Goal: Task Accomplishment & Management: Manage account settings

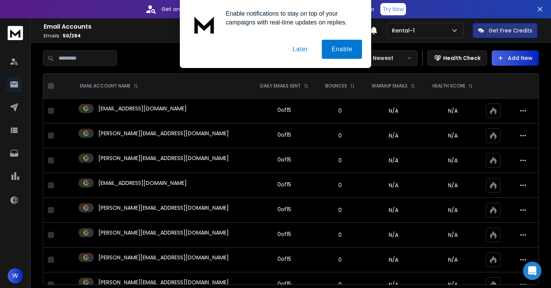
click at [304, 49] on button "Later" at bounding box center [300, 49] width 34 height 19
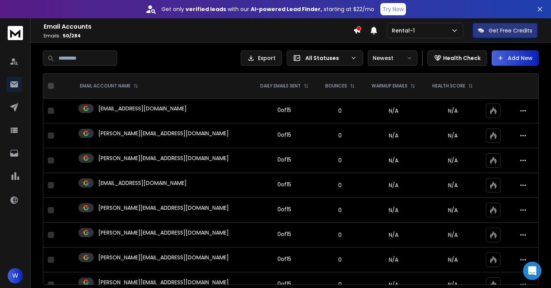
click at [522, 57] on button "Add New" at bounding box center [515, 58] width 47 height 15
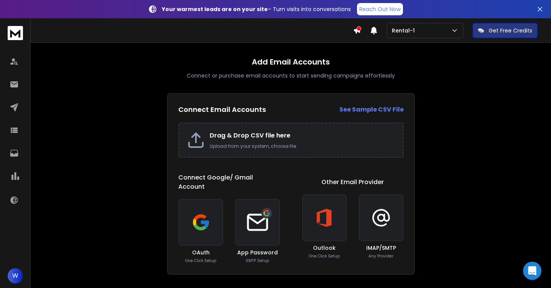
click at [206, 223] on icon at bounding box center [200, 222] width 19 height 23
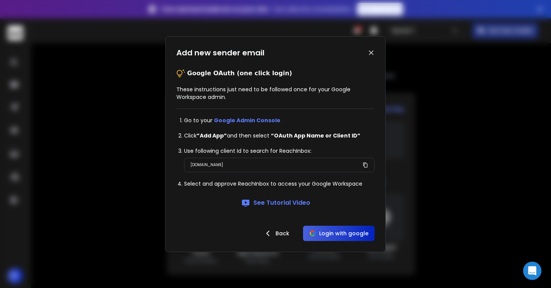
click at [324, 228] on button "Login with google" at bounding box center [339, 233] width 72 height 15
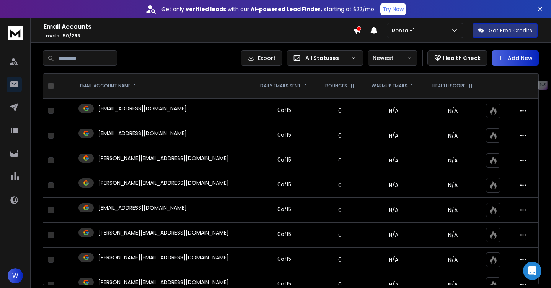
click at [514, 51] on button "Add New" at bounding box center [515, 58] width 47 height 15
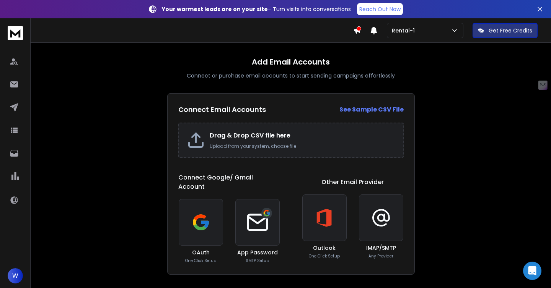
click at [210, 219] on icon at bounding box center [200, 222] width 19 height 23
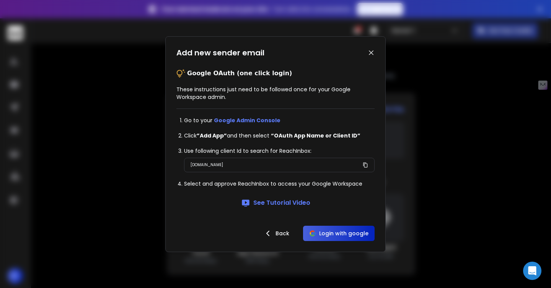
click at [326, 237] on button "Login with google" at bounding box center [339, 233] width 72 height 15
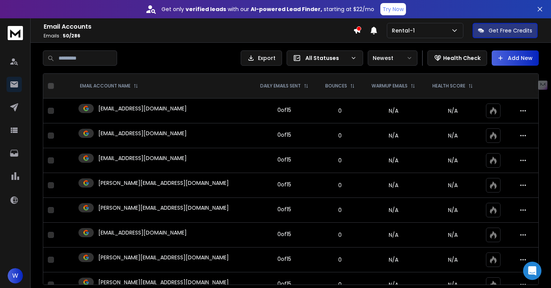
click at [508, 62] on button "Add New" at bounding box center [515, 58] width 47 height 15
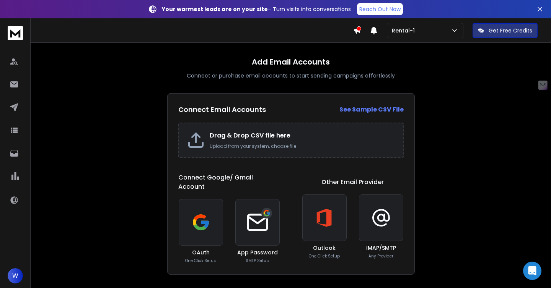
click at [204, 223] on icon at bounding box center [200, 222] width 19 height 23
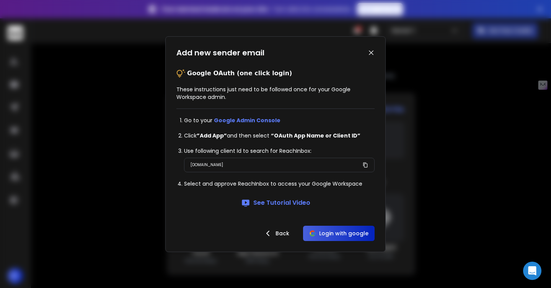
click at [326, 236] on button "Login with google" at bounding box center [339, 233] width 72 height 15
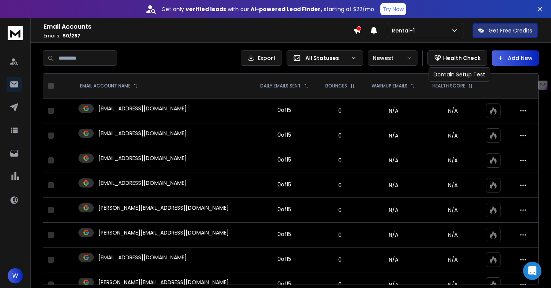
click at [506, 60] on button "Add New" at bounding box center [515, 58] width 47 height 15
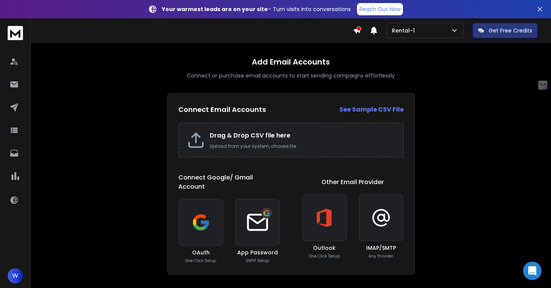
click at [202, 211] on icon at bounding box center [200, 222] width 19 height 23
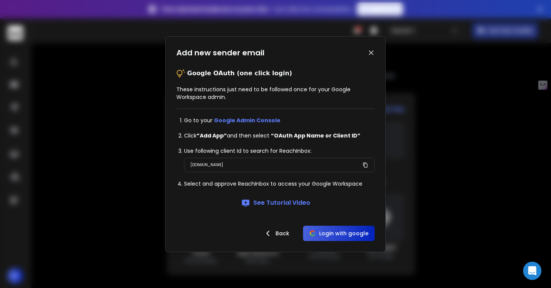
click at [328, 229] on button "Login with google" at bounding box center [339, 233] width 72 height 15
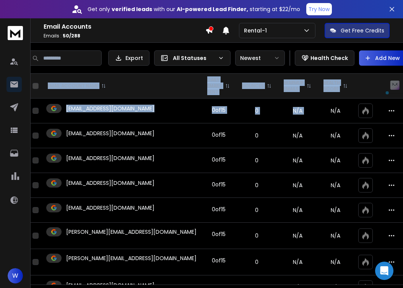
drag, startPoint x: 334, startPoint y: 105, endPoint x: 360, endPoint y: 72, distance: 41.6
click at [299, 72] on div "Export All Statuses Newest Health Check Add New EMAIL ACCOUNT NAME DAILY EMAILS…" at bounding box center [217, 168] width 379 height 235
click at [299, 61] on button "Add New" at bounding box center [382, 58] width 47 height 15
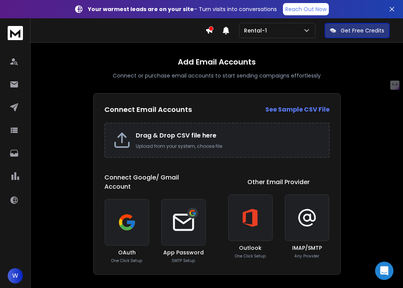
click at [121, 228] on div at bounding box center [127, 222] width 44 height 47
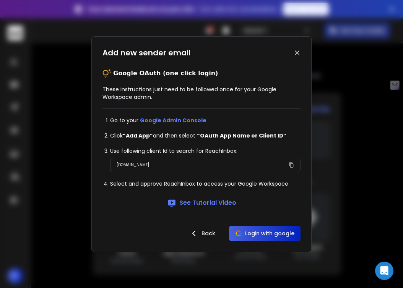
click at [236, 236] on button "Login with google" at bounding box center [265, 233] width 72 height 15
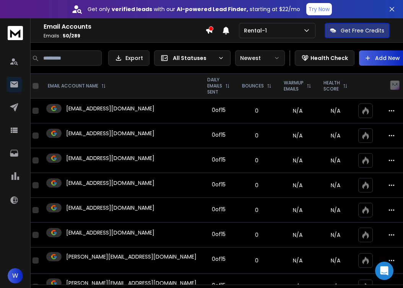
click at [359, 62] on button "Add New" at bounding box center [382, 58] width 47 height 15
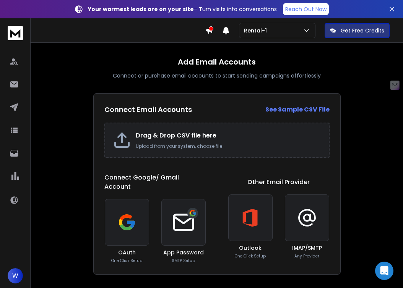
click at [129, 228] on div at bounding box center [127, 222] width 44 height 47
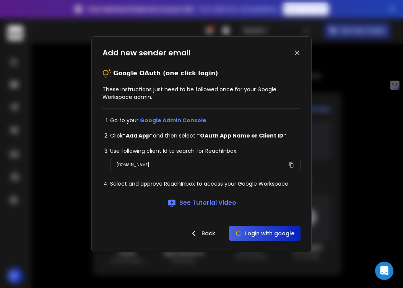
click at [267, 235] on button "Login with google" at bounding box center [265, 233] width 72 height 15
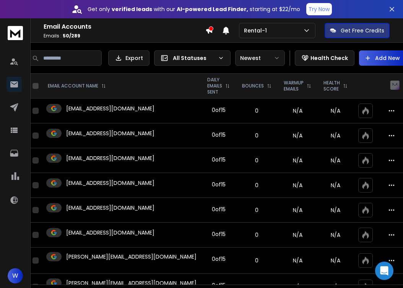
click at [359, 55] on button "Add New" at bounding box center [382, 58] width 47 height 15
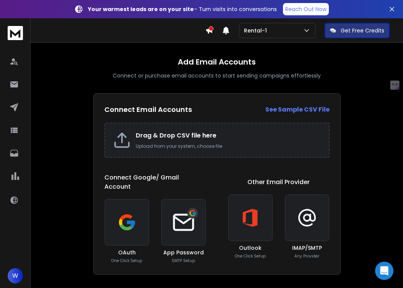
click at [114, 217] on div at bounding box center [127, 222] width 44 height 47
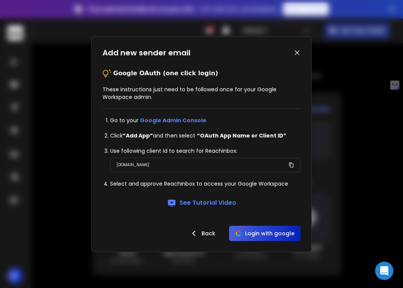
click at [261, 229] on button "Login with google" at bounding box center [265, 233] width 72 height 15
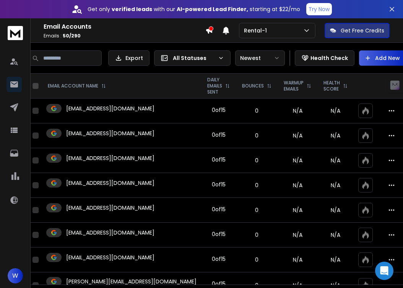
click at [359, 61] on button "Add New" at bounding box center [382, 58] width 47 height 15
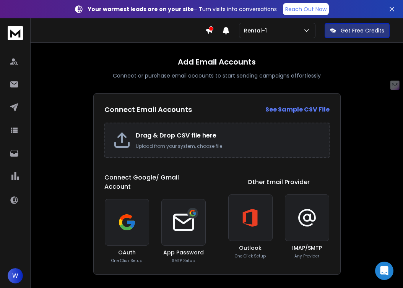
click at [139, 220] on div at bounding box center [127, 222] width 44 height 47
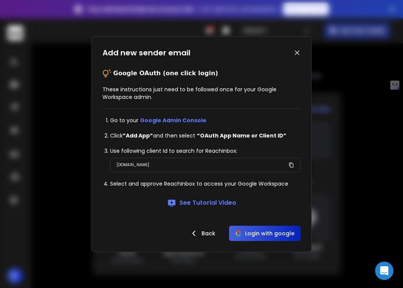
click at [256, 238] on button "Login with google" at bounding box center [265, 233] width 72 height 15
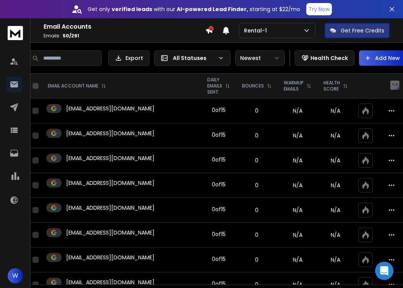
click at [366, 58] on icon at bounding box center [368, 58] width 4 height 4
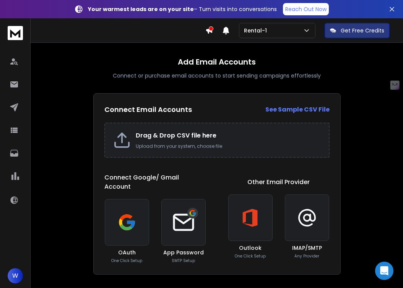
click at [137, 211] on div at bounding box center [127, 222] width 44 height 47
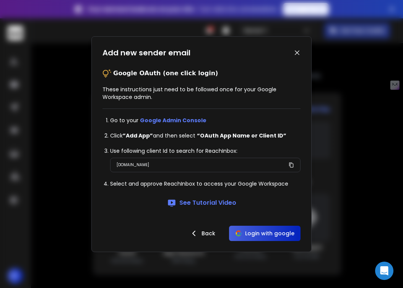
click at [258, 233] on button "Login with google" at bounding box center [265, 233] width 72 height 15
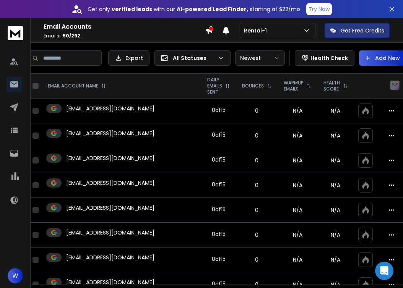
click at [359, 64] on button "Add New" at bounding box center [382, 58] width 47 height 15
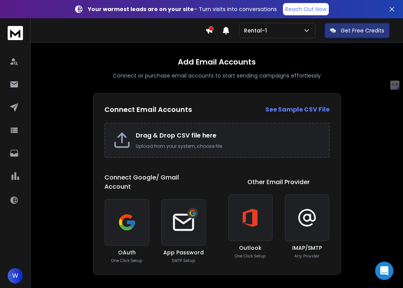
click at [113, 217] on div at bounding box center [127, 222] width 44 height 47
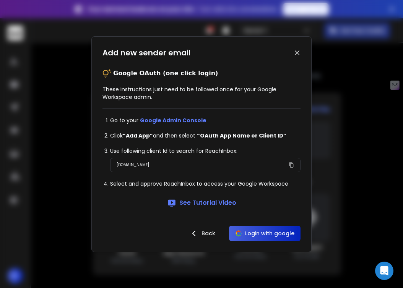
click at [281, 234] on button "Login with google" at bounding box center [265, 233] width 72 height 15
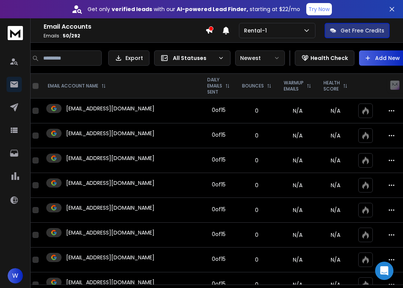
click at [365, 57] on icon at bounding box center [367, 57] width 5 height 5
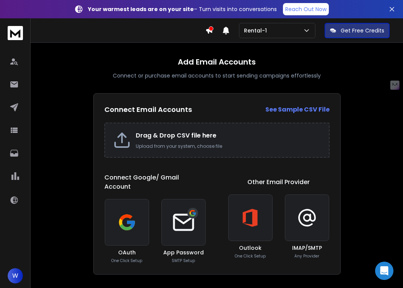
click at [124, 215] on icon at bounding box center [126, 222] width 19 height 23
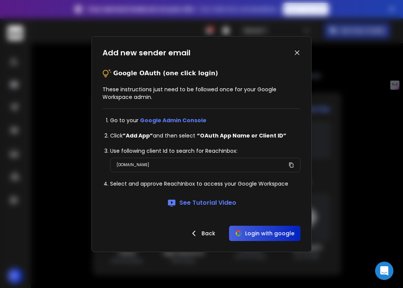
click at [249, 235] on button "Login with google" at bounding box center [265, 233] width 72 height 15
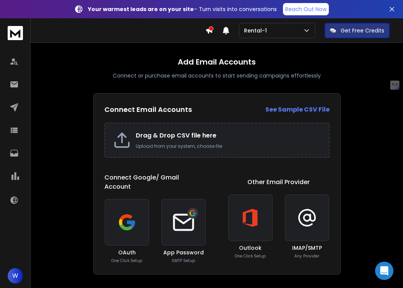
click at [138, 213] on div at bounding box center [127, 222] width 44 height 47
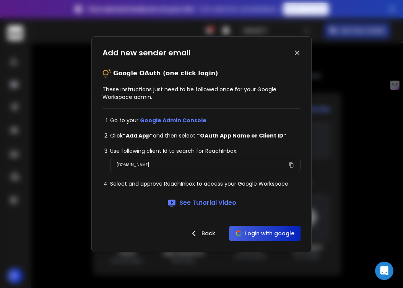
click at [256, 229] on button "Login with google" at bounding box center [265, 233] width 72 height 15
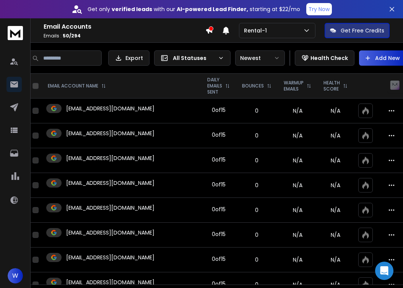
click at [359, 59] on button "Add New" at bounding box center [382, 58] width 47 height 15
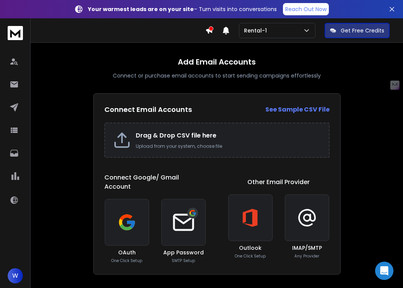
click at [136, 220] on icon at bounding box center [126, 222] width 19 height 23
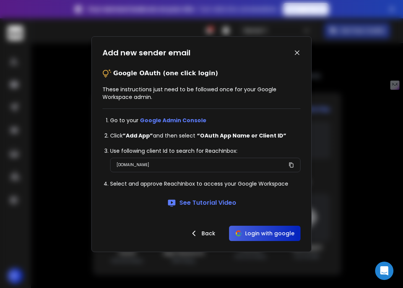
click at [247, 235] on button "Login with google" at bounding box center [265, 233] width 72 height 15
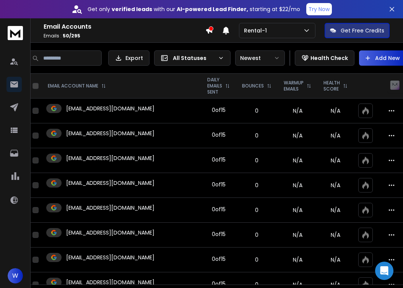
click at [359, 62] on button "Add New" at bounding box center [382, 58] width 47 height 15
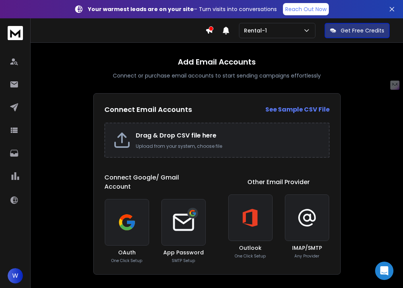
click at [130, 215] on icon at bounding box center [126, 222] width 19 height 23
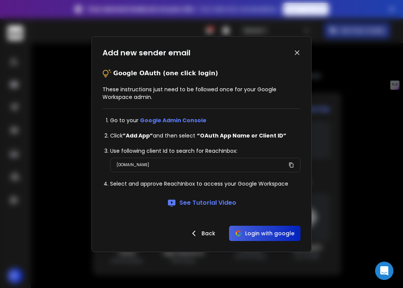
click at [253, 232] on button "Login with google" at bounding box center [265, 233] width 72 height 15
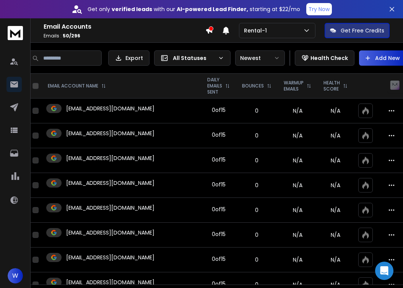
click at [359, 62] on button "Add New" at bounding box center [382, 58] width 47 height 15
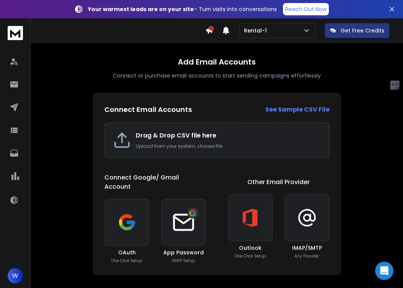
click at [130, 211] on icon at bounding box center [126, 222] width 19 height 23
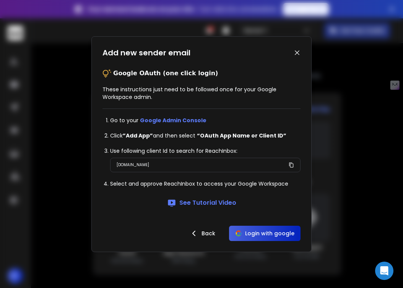
click at [248, 232] on button "Login with google" at bounding box center [265, 233] width 72 height 15
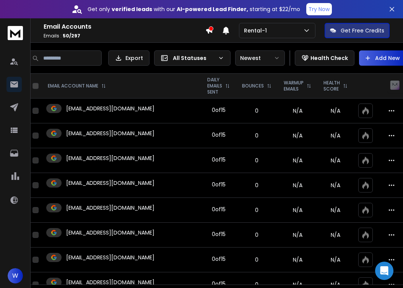
click at [359, 61] on button "Add New" at bounding box center [382, 58] width 47 height 15
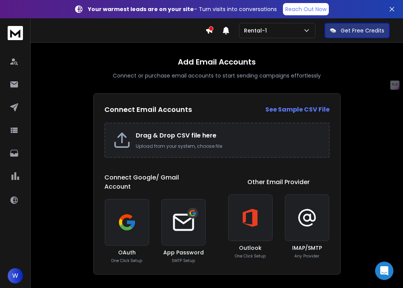
click at [132, 221] on icon at bounding box center [131, 225] width 8 height 8
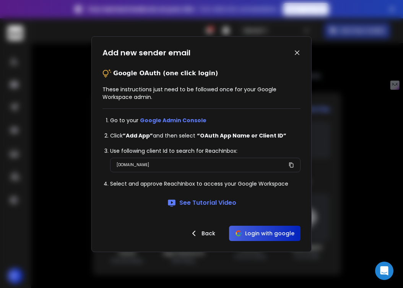
click at [295, 235] on button "Login with google" at bounding box center [265, 233] width 72 height 15
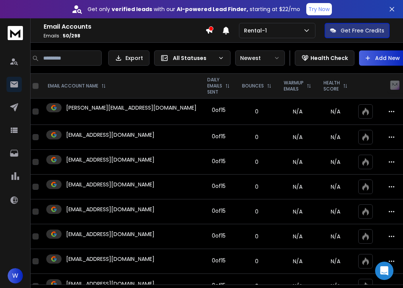
click at [359, 63] on button "Add New" at bounding box center [382, 58] width 47 height 15
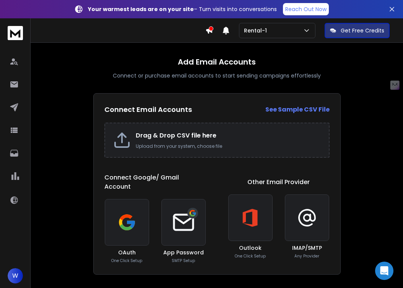
click at [130, 221] on icon at bounding box center [131, 225] width 8 height 8
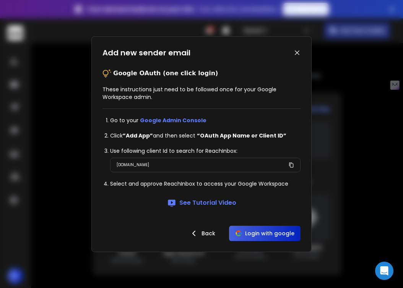
click at [238, 231] on icon at bounding box center [238, 233] width 7 height 7
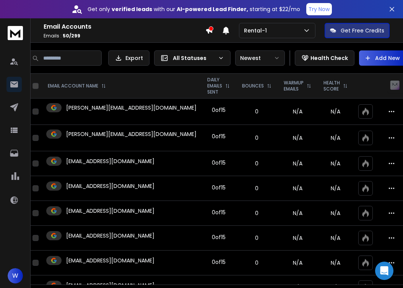
click at [359, 57] on button "Add New" at bounding box center [382, 58] width 47 height 15
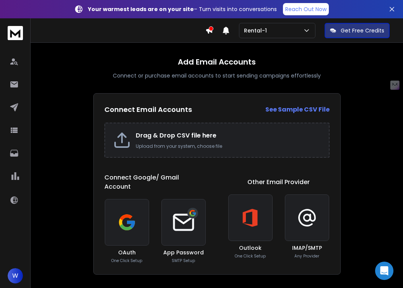
click at [143, 214] on div at bounding box center [127, 222] width 44 height 47
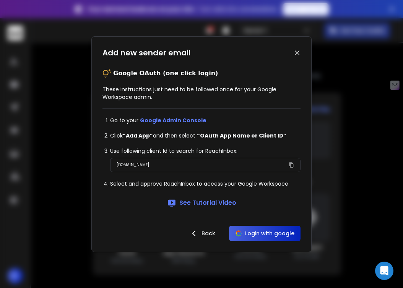
click at [246, 235] on button "Login with google" at bounding box center [265, 233] width 72 height 15
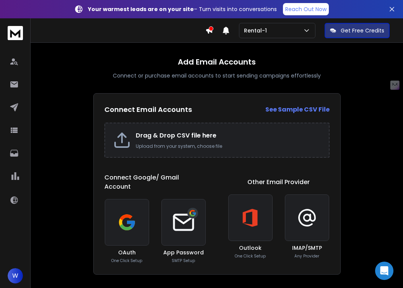
click at [129, 215] on icon at bounding box center [126, 222] width 19 height 23
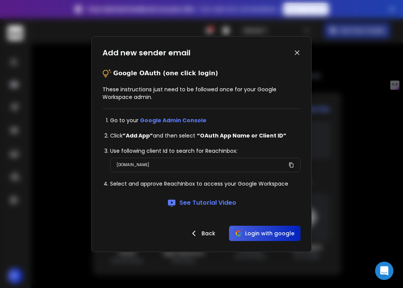
click at [261, 240] on button "Login with google" at bounding box center [265, 233] width 72 height 15
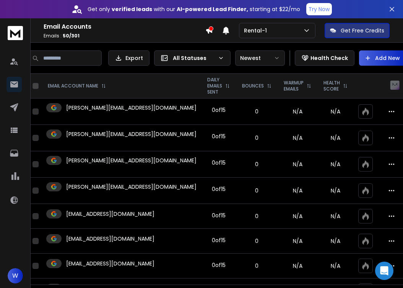
click at [359, 61] on button "Add New" at bounding box center [382, 58] width 47 height 15
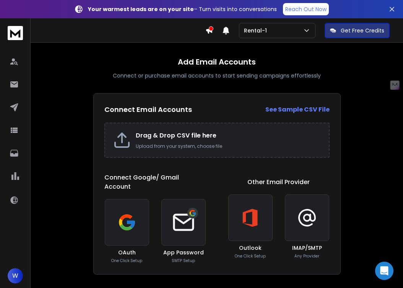
click at [111, 210] on div at bounding box center [127, 222] width 44 height 47
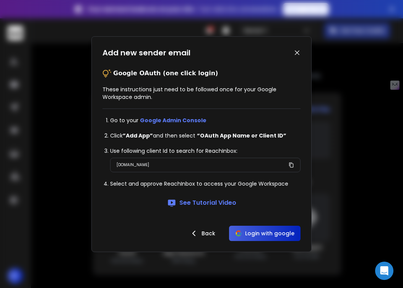
click at [251, 244] on div "Add new sender email Google OAuth (one click login) These instructions just nee…" at bounding box center [201, 144] width 220 height 216
click at [254, 235] on button "Login with google" at bounding box center [265, 233] width 72 height 15
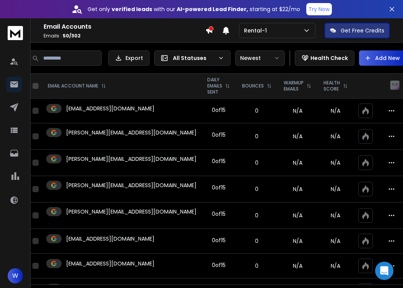
click at [359, 61] on button "Add New" at bounding box center [382, 58] width 47 height 15
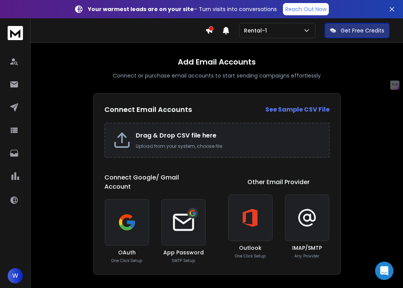
click at [137, 220] on div at bounding box center [127, 222] width 44 height 47
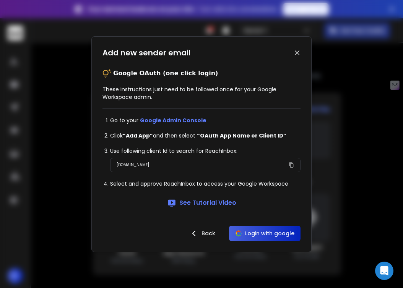
click at [254, 231] on button "Login with google" at bounding box center [265, 233] width 72 height 15
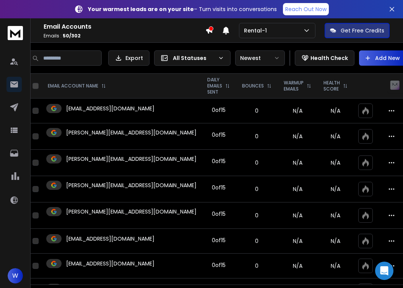
click at [356, 47] on div "Export All Statuses Newest Health Check Add New EMAIL ACCOUNT NAME DAILY EMAILS…" at bounding box center [216, 168] width 403 height 250
click at [359, 51] on button "Add New" at bounding box center [382, 58] width 47 height 15
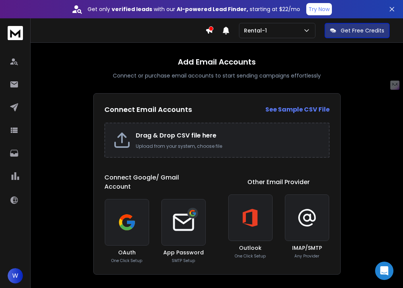
click at [125, 215] on icon at bounding box center [126, 218] width 13 height 6
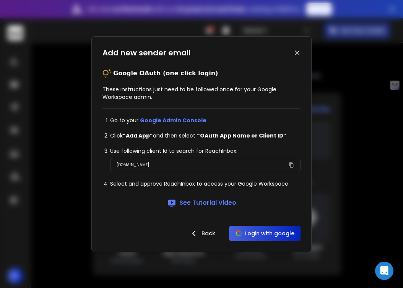
click at [259, 230] on button "Login with google" at bounding box center [265, 233] width 72 height 15
